Goal: Navigation & Orientation: Find specific page/section

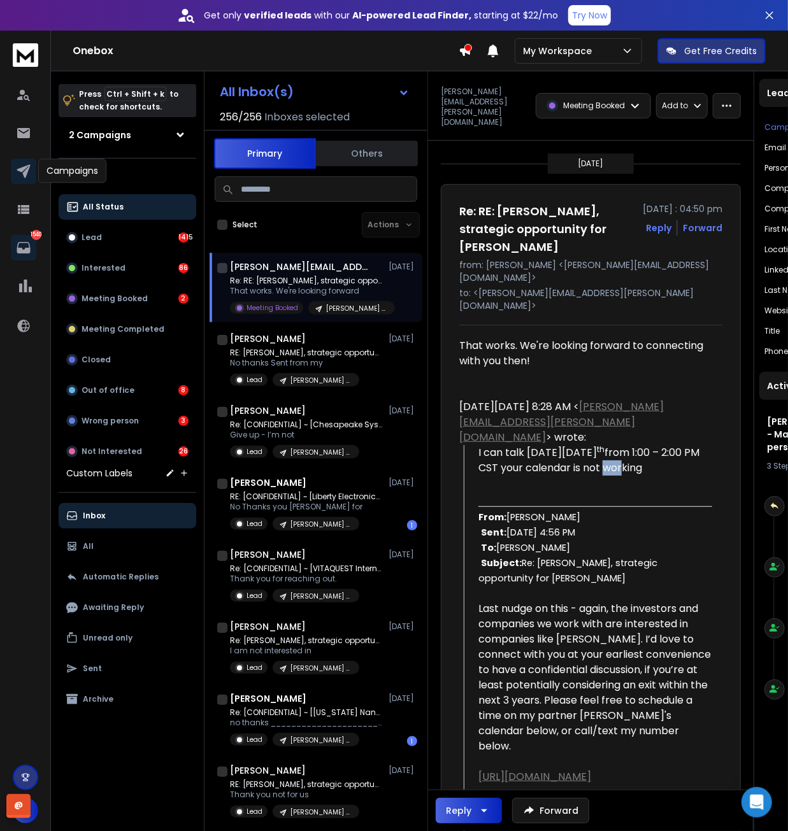
click at [24, 173] on icon at bounding box center [23, 170] width 13 height 13
click at [27, 174] on icon at bounding box center [23, 171] width 15 height 15
click at [28, 169] on icon at bounding box center [23, 170] width 13 height 13
click at [24, 174] on icon at bounding box center [23, 170] width 13 height 13
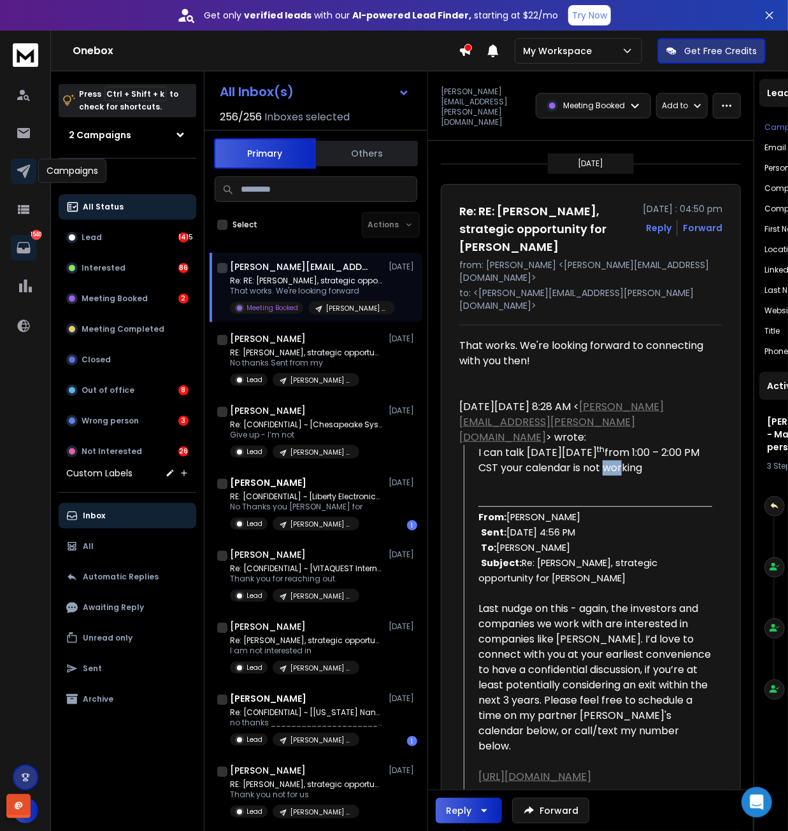
click at [24, 174] on icon at bounding box center [23, 170] width 13 height 13
